Goal: Task Accomplishment & Management: Manage account settings

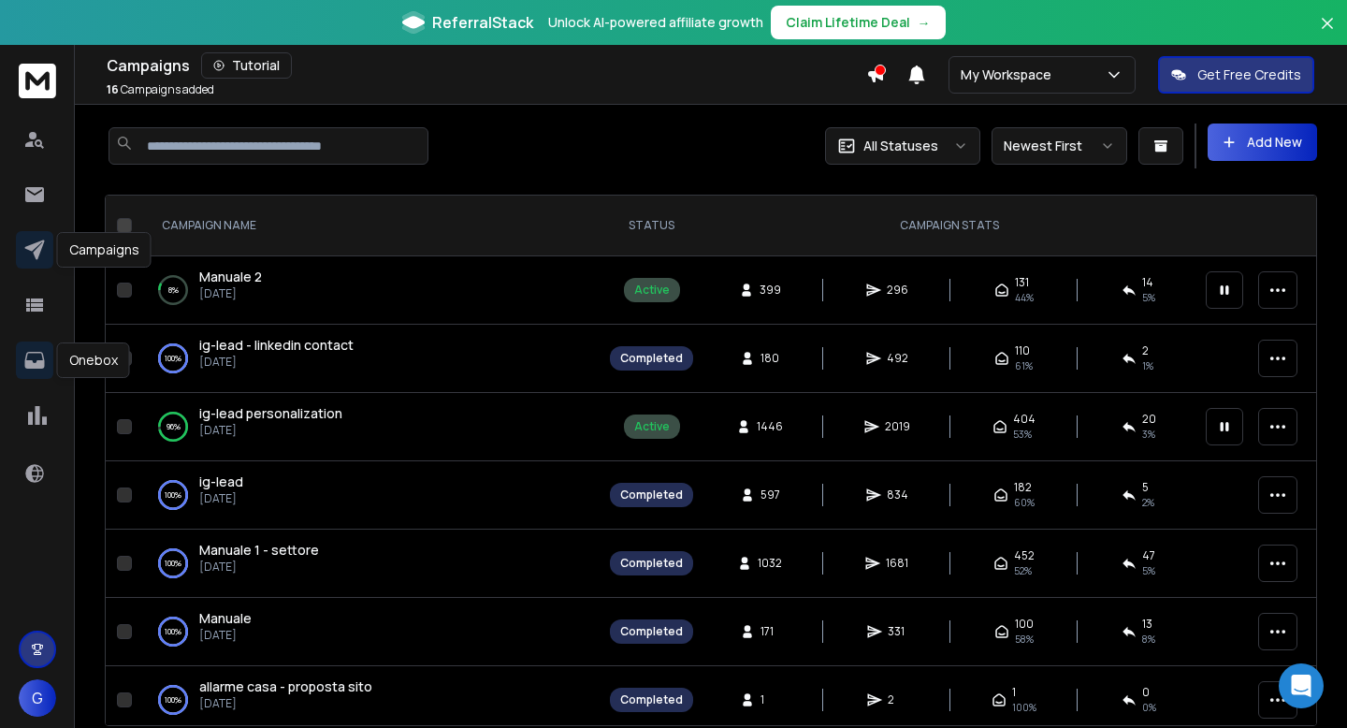
click at [39, 363] on icon at bounding box center [34, 360] width 20 height 17
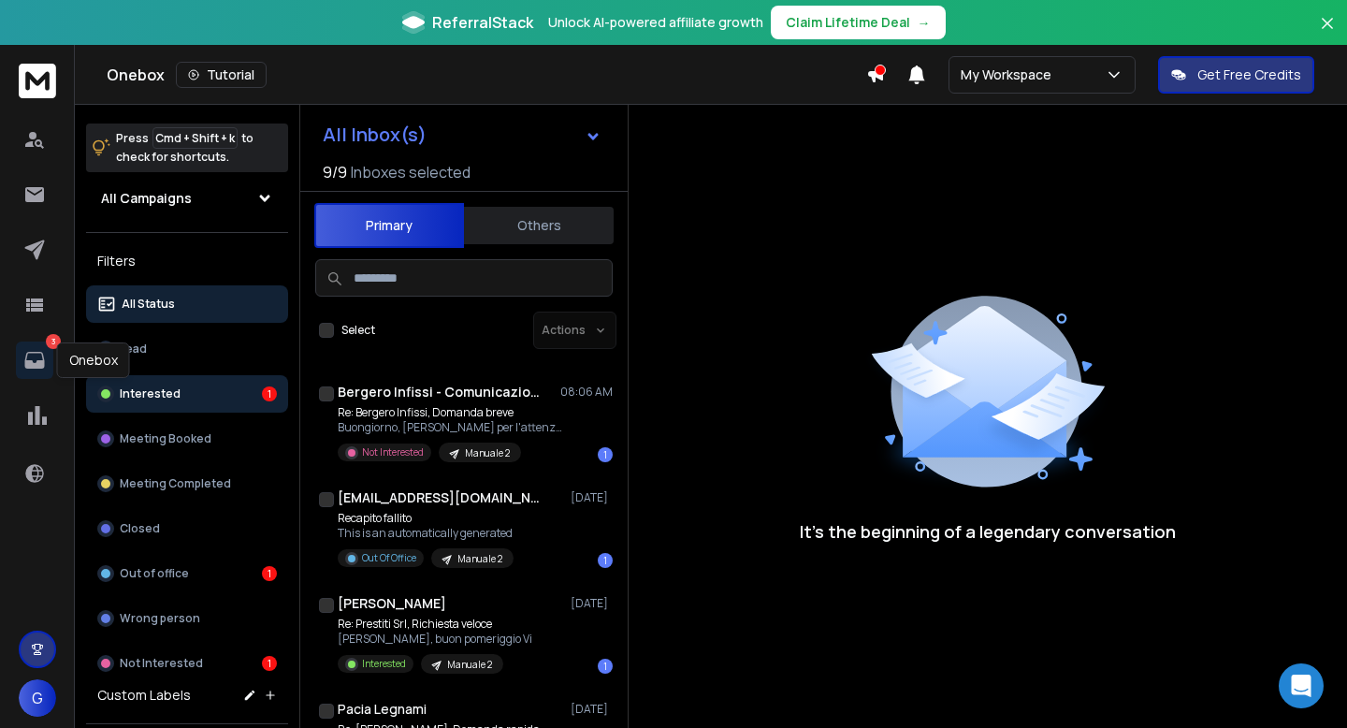
click at [190, 401] on button "Interested 1" at bounding box center [187, 393] width 202 height 37
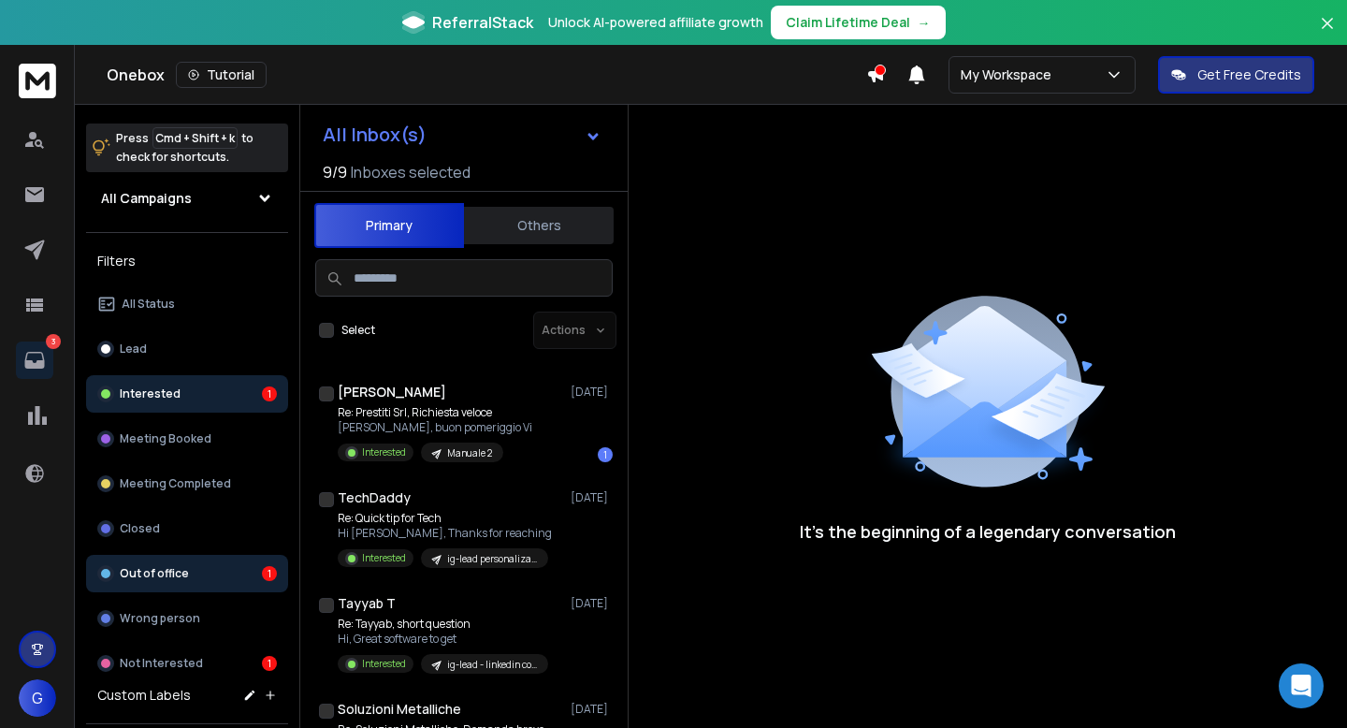
click at [222, 581] on button "Out of office 1" at bounding box center [187, 573] width 202 height 37
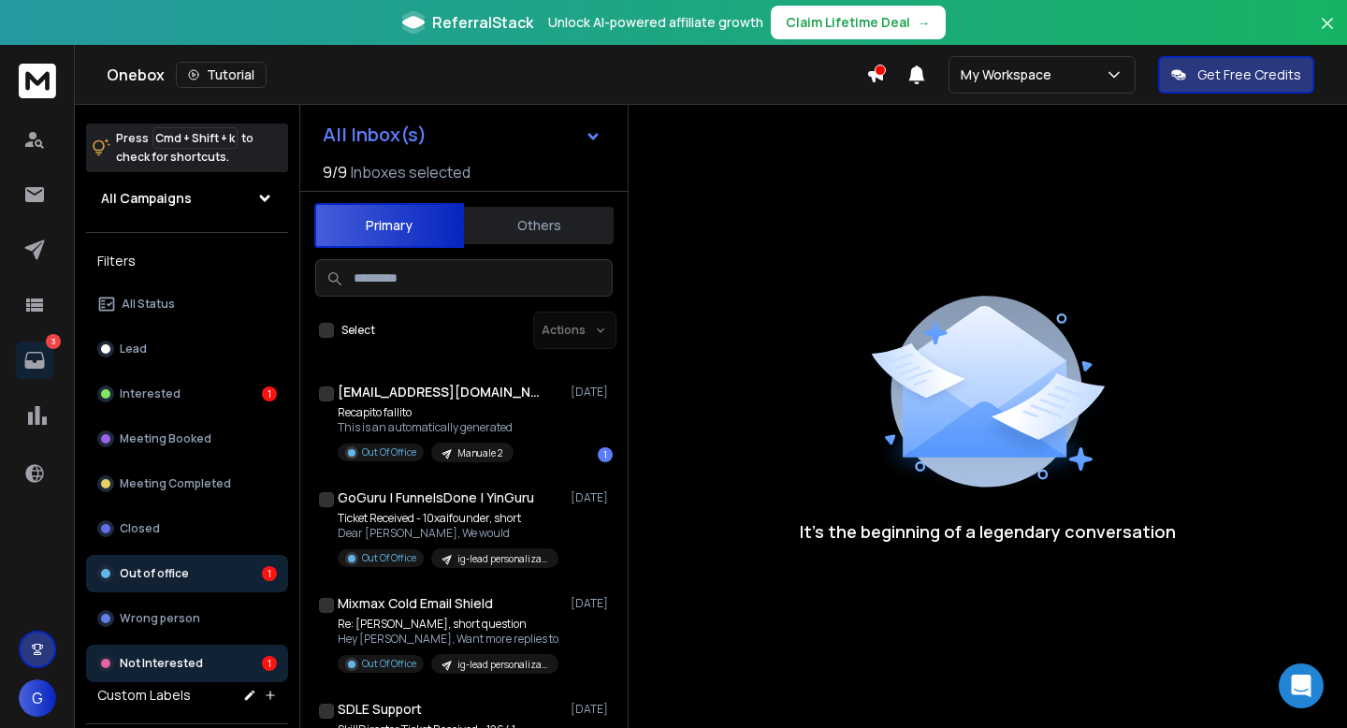
click at [204, 667] on button "Not Interested 1" at bounding box center [187, 662] width 202 height 37
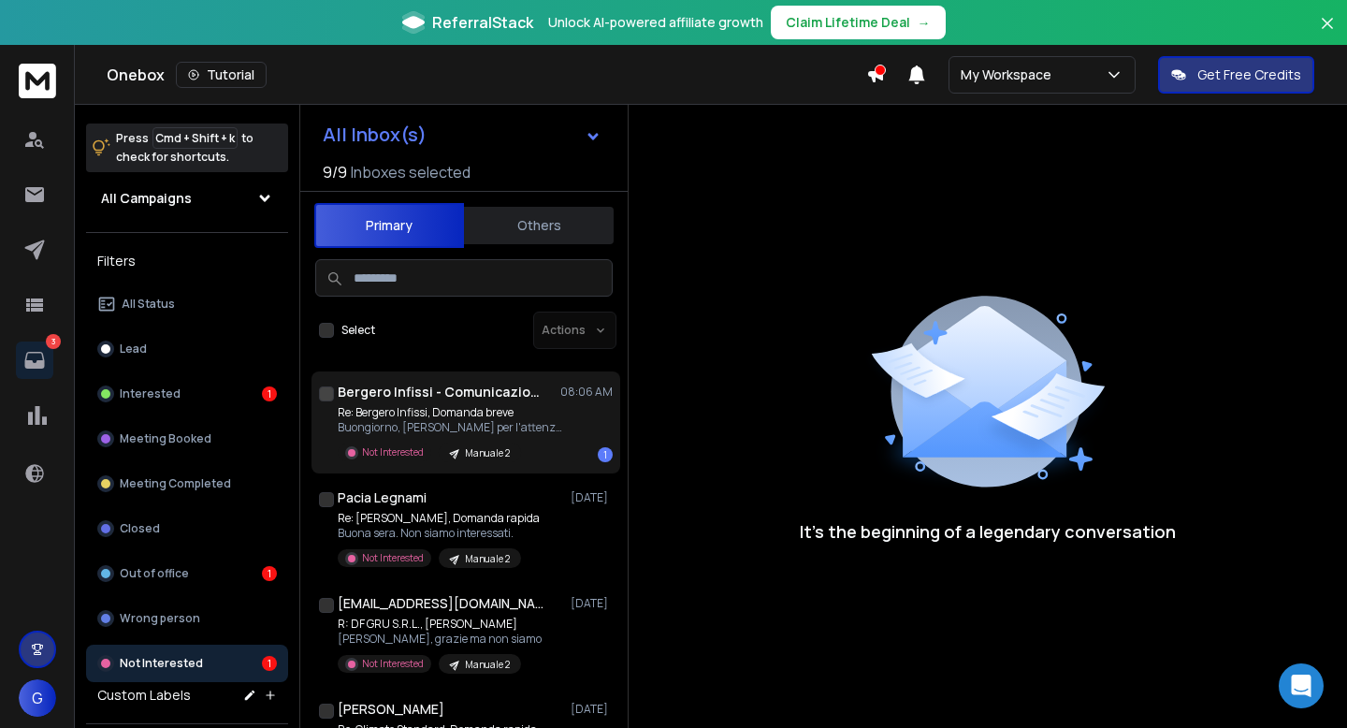
click at [415, 441] on div "Re: Bergero Infissi, Domanda breve Buongiorno, Vi ringraziamo per l'attenzione …" at bounding box center [450, 433] width 224 height 57
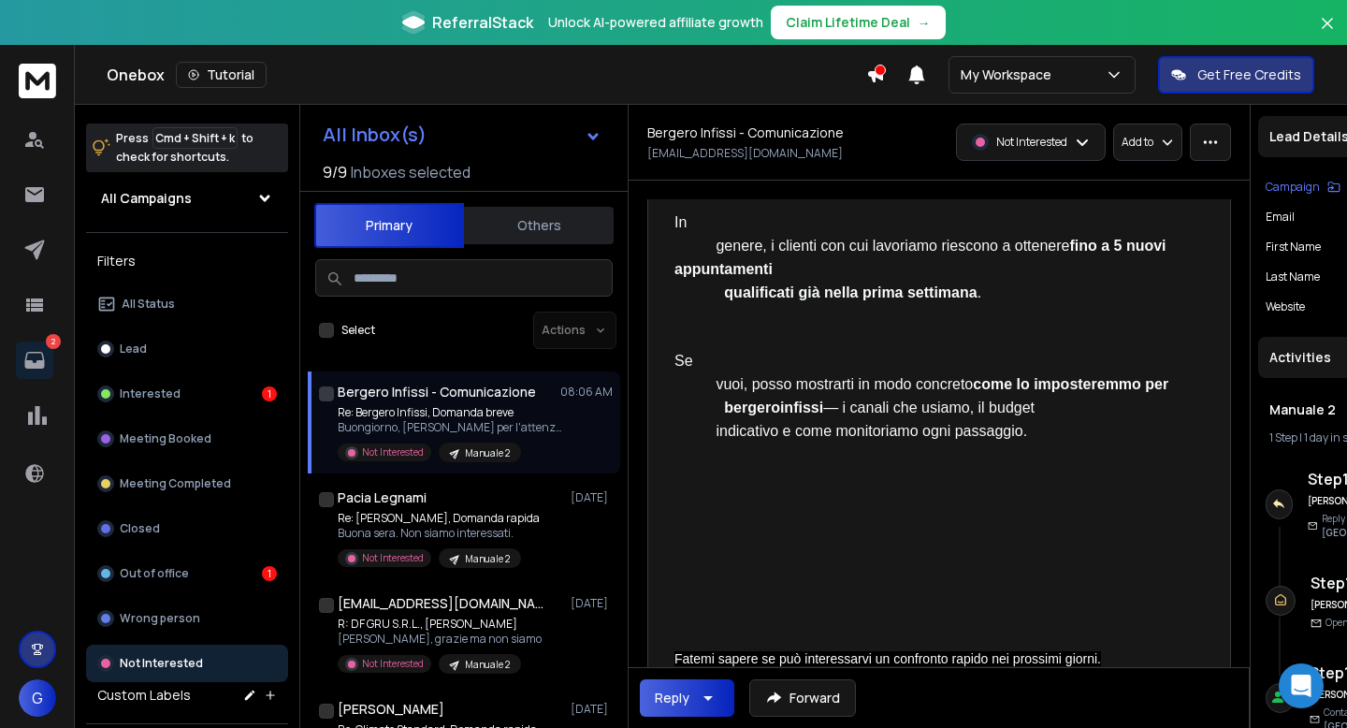
scroll to position [2800, 0]
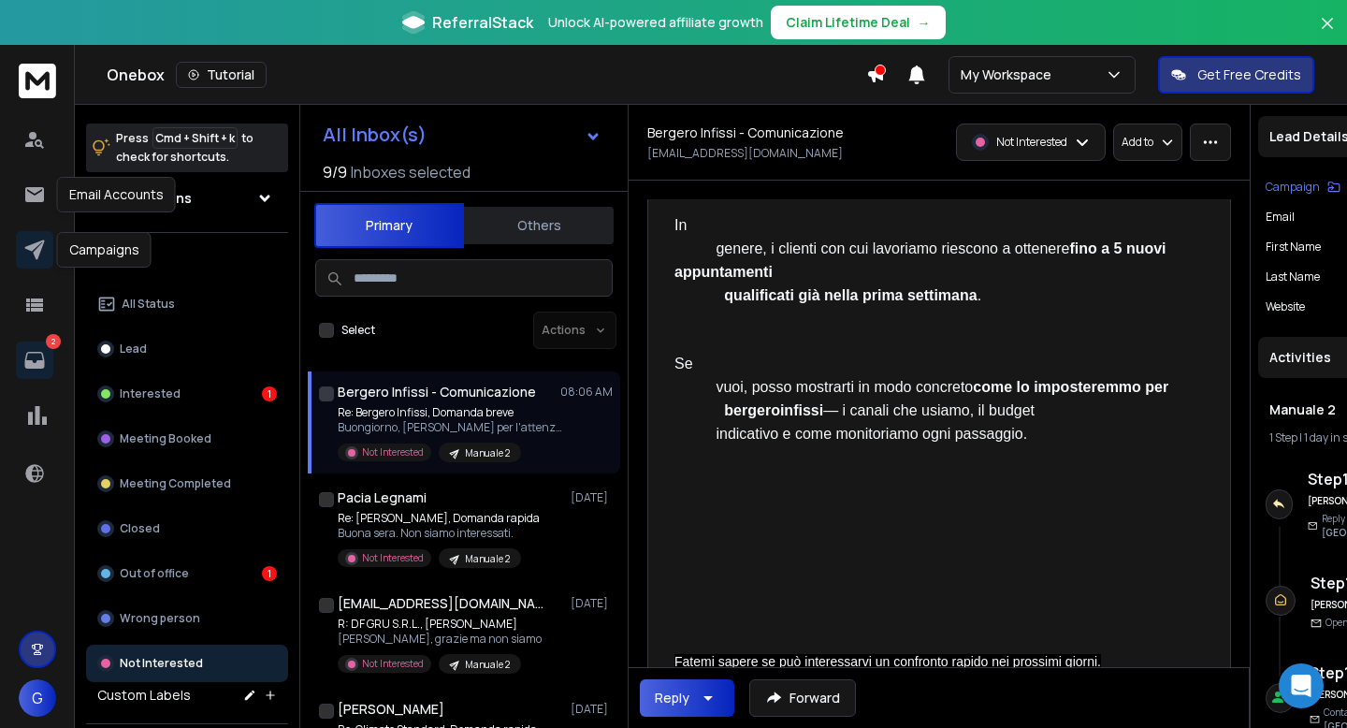
click at [34, 255] on icon at bounding box center [34, 250] width 20 height 20
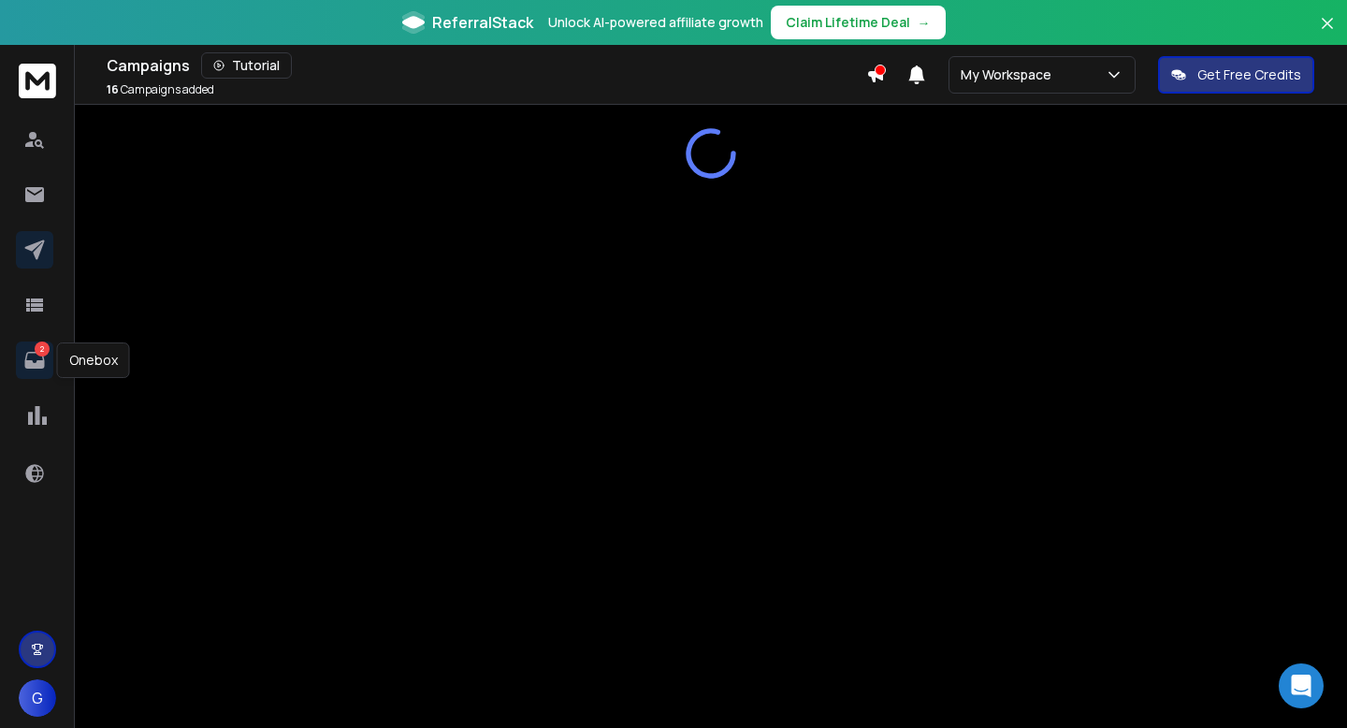
click at [36, 367] on icon at bounding box center [34, 360] width 20 height 17
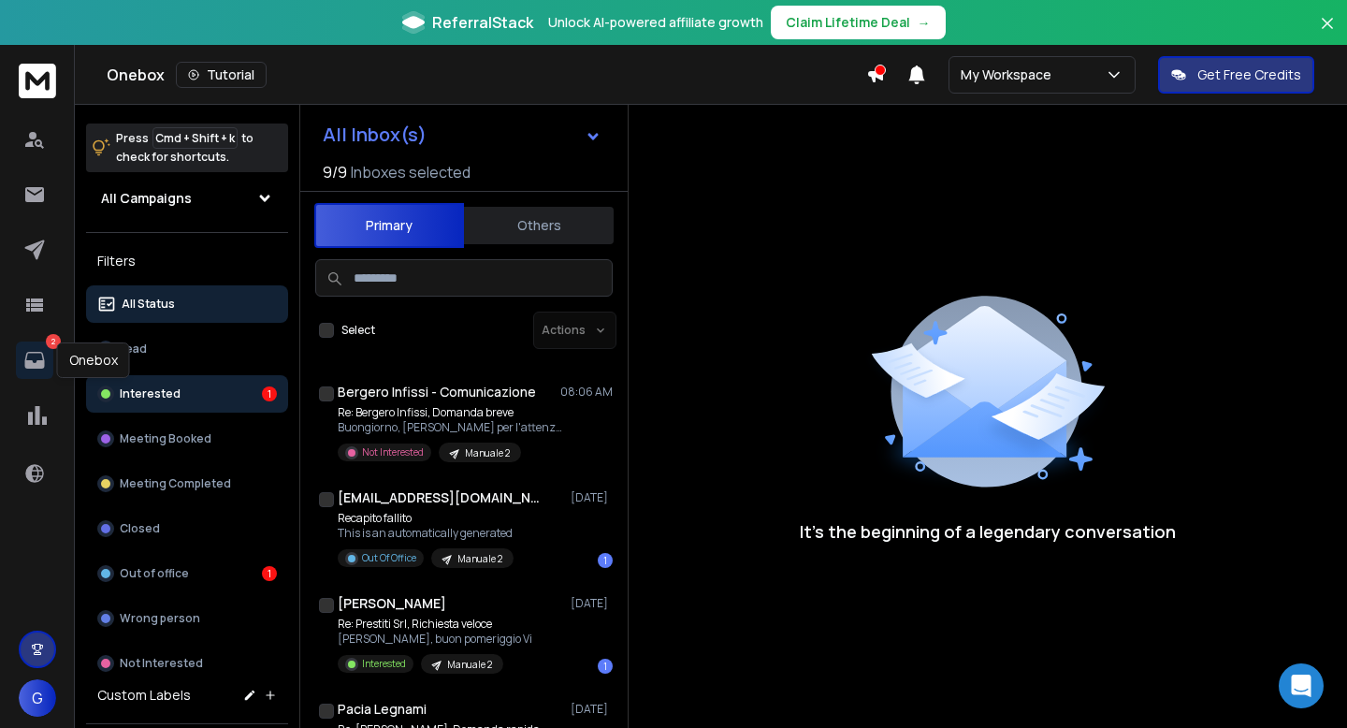
click at [209, 388] on button "Interested 1" at bounding box center [187, 393] width 202 height 37
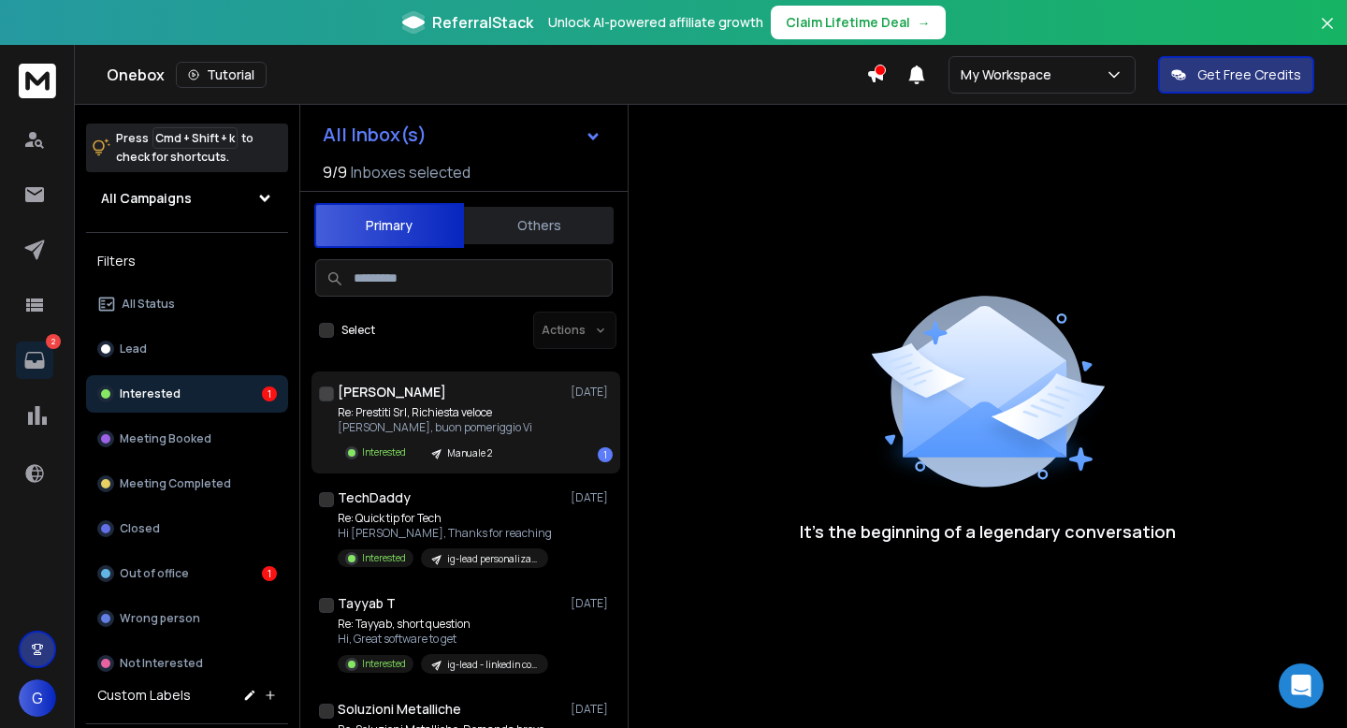
click at [470, 398] on div "[PERSON_NAME] [DATE]" at bounding box center [475, 392] width 275 height 19
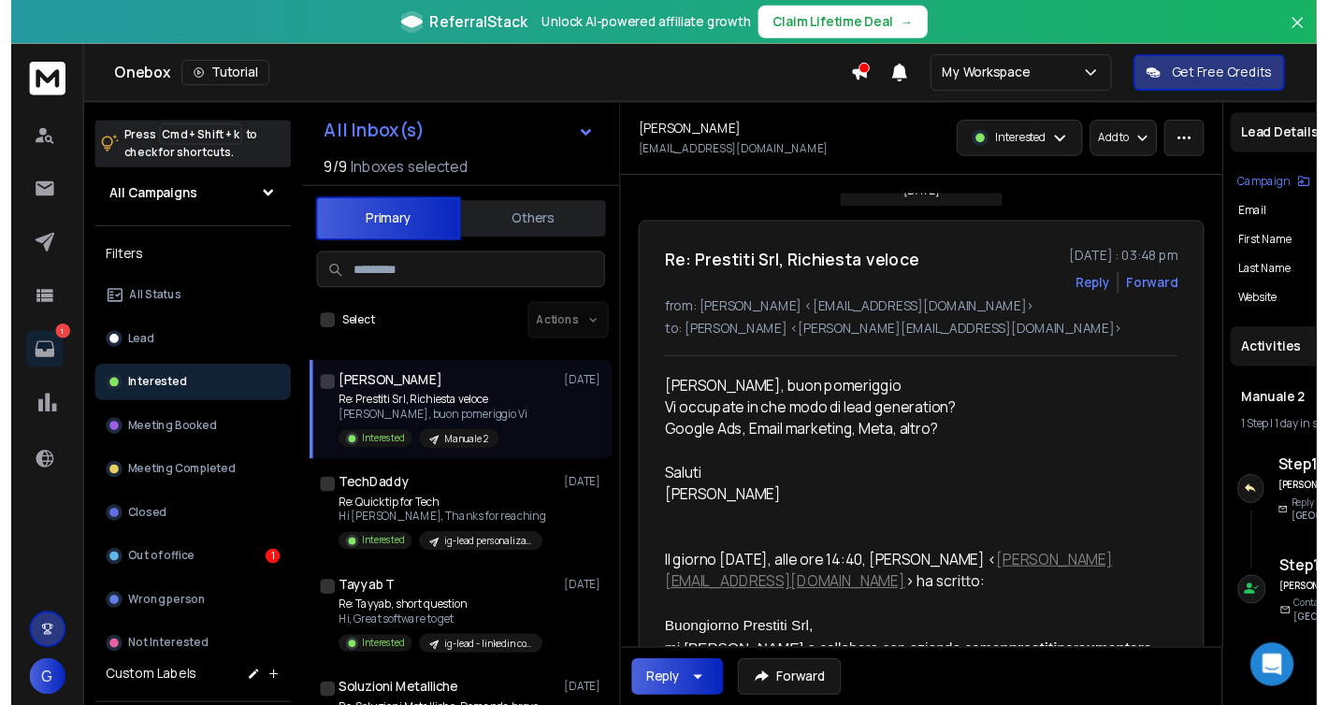
scroll to position [19, 0]
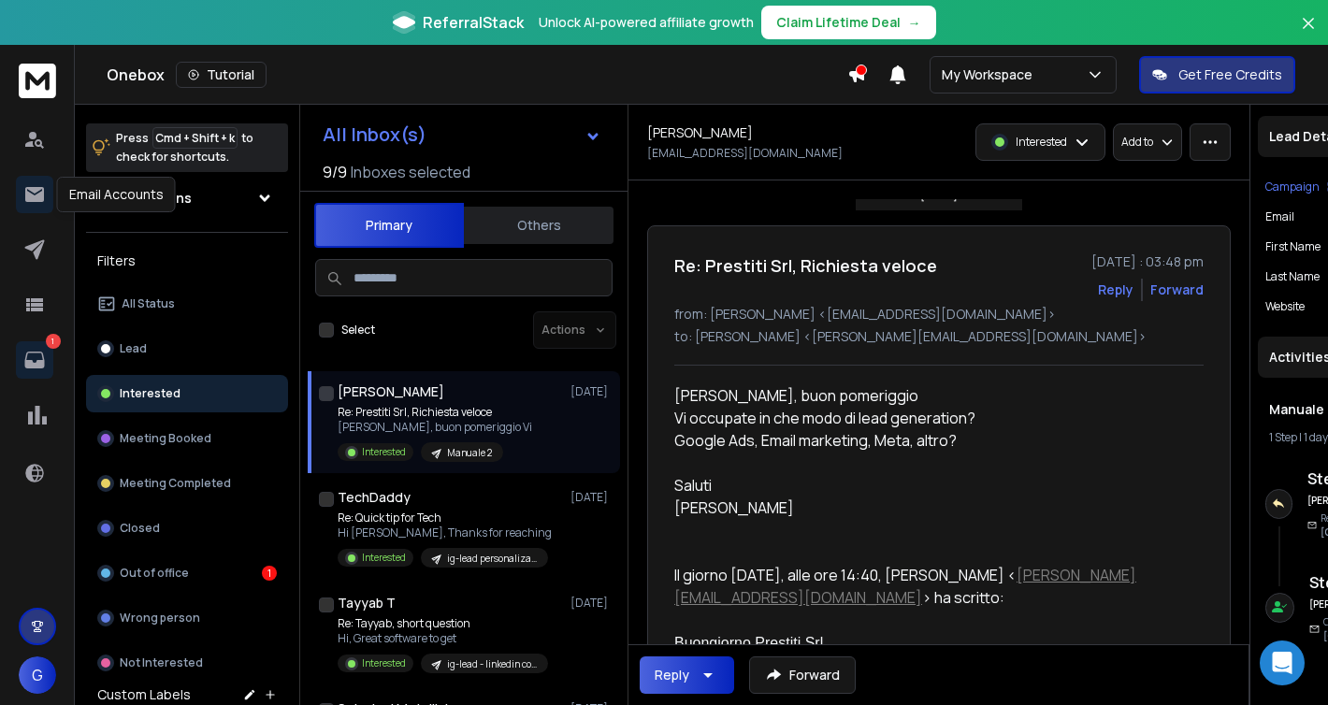
click at [43, 200] on icon at bounding box center [34, 194] width 22 height 22
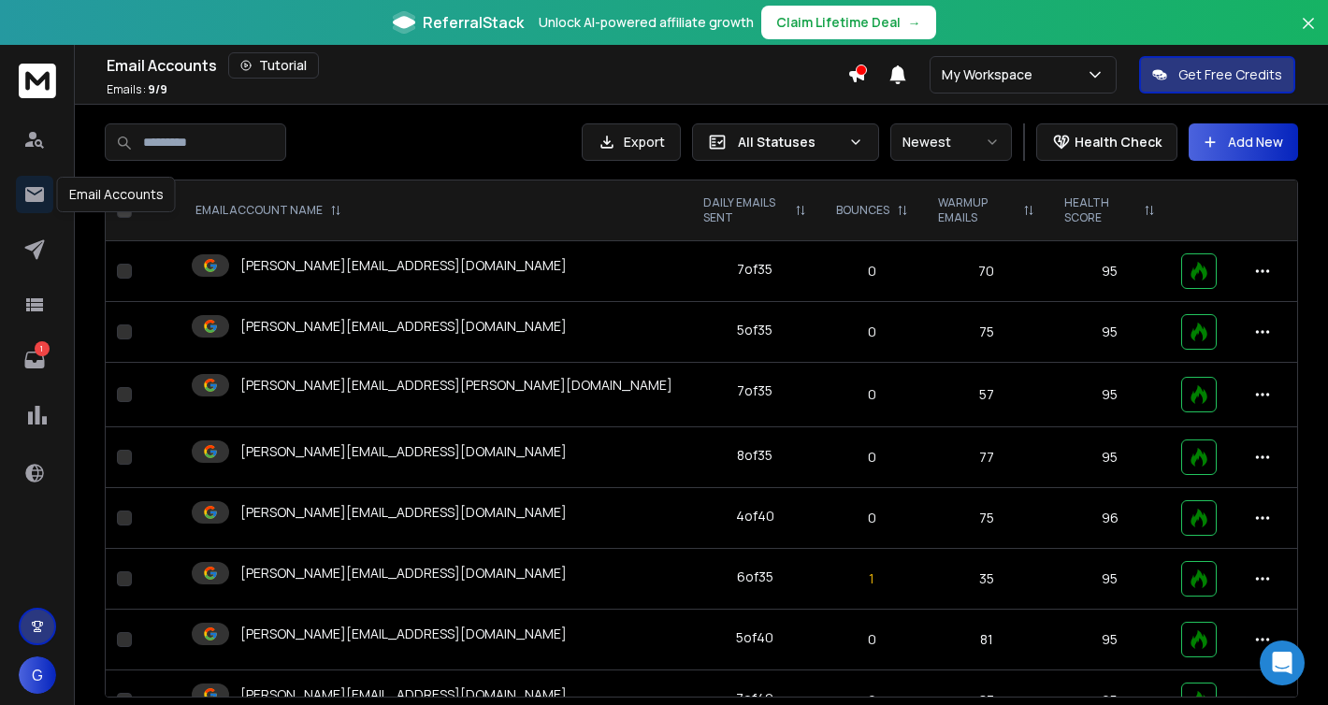
scroll to position [106, 0]
